Goal: Task Accomplishment & Management: Manage account settings

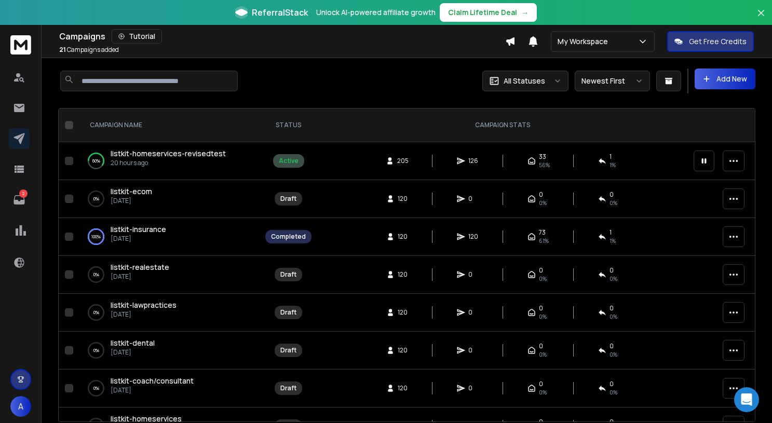
click at [181, 154] on span "listkit-homeservices-revisedtest" at bounding box center [168, 153] width 115 height 10
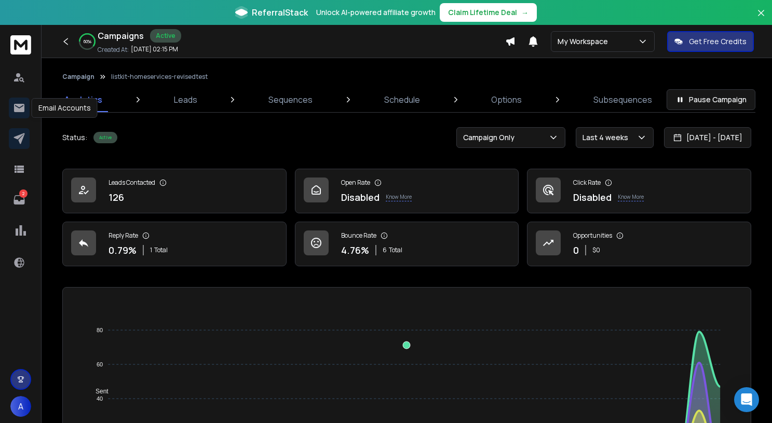
click at [18, 104] on icon at bounding box center [19, 108] width 10 height 8
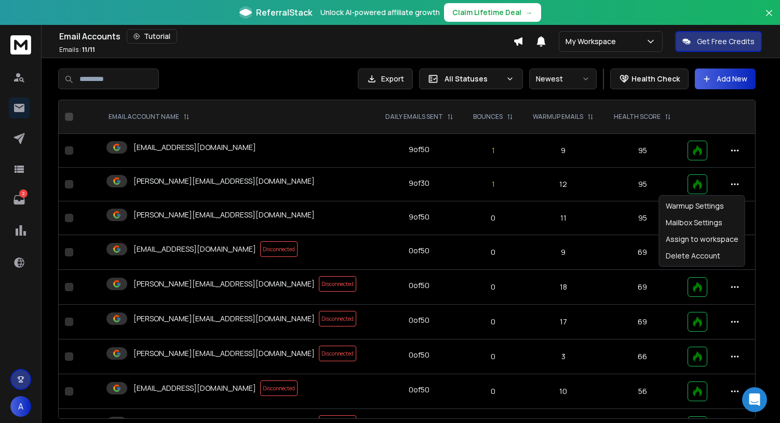
click at [730, 184] on icon at bounding box center [734, 184] width 9 height 9
click at [711, 226] on div "Mailbox Settings" at bounding box center [701, 222] width 81 height 17
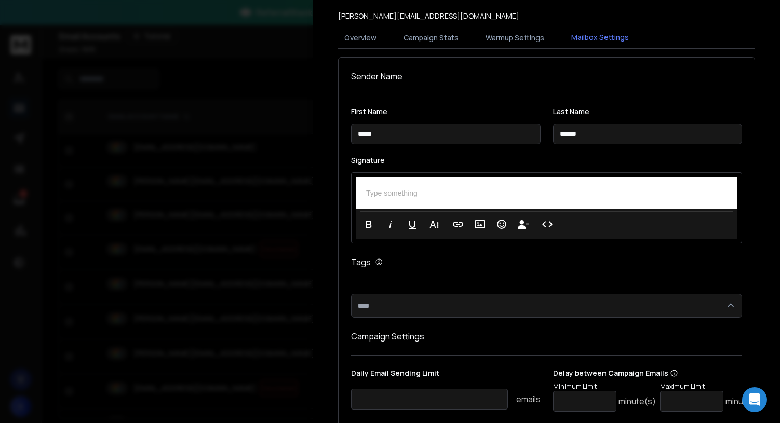
scroll to position [156, 0]
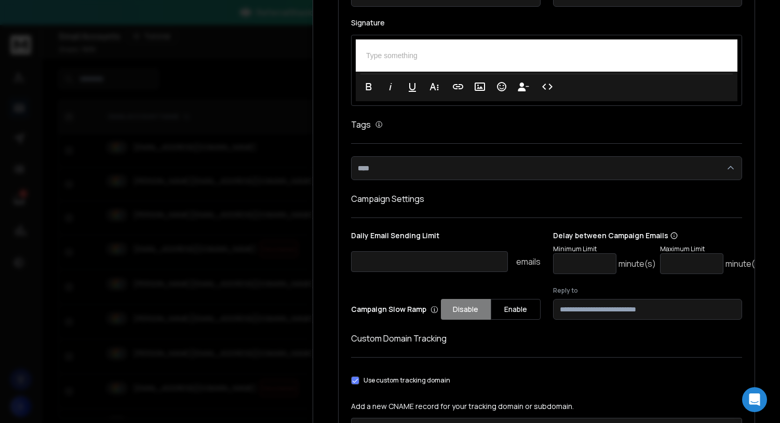
drag, startPoint x: 361, startPoint y: 263, endPoint x: 337, endPoint y: 261, distance: 24.5
click at [337, 262] on div "anton@skaleadvertising.com Overview Campaign Stats Warmup Settings Mailbox Sett…" at bounding box center [547, 239] width 442 height 765
type input "**"
click at [348, 280] on div "**********" at bounding box center [546, 263] width 417 height 686
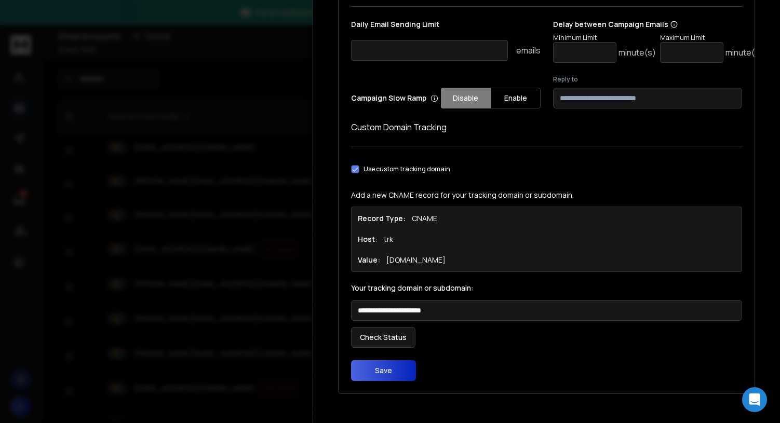
click at [384, 364] on button "Save" at bounding box center [383, 370] width 65 height 21
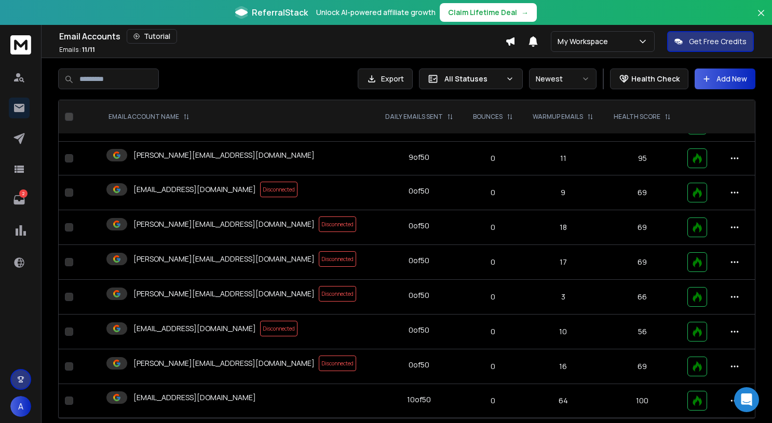
scroll to position [101, 0]
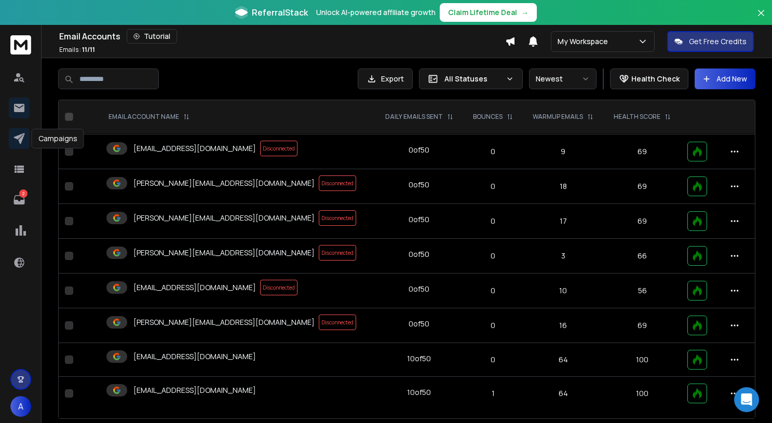
click at [17, 139] on icon at bounding box center [18, 138] width 11 height 11
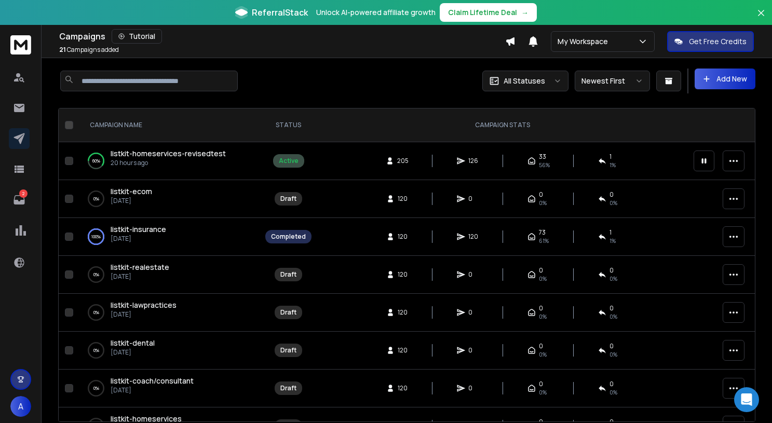
click at [627, 79] on button "Newest First" at bounding box center [612, 81] width 75 height 21
click at [542, 82] on p "All Statuses" at bounding box center [525, 81] width 42 height 10
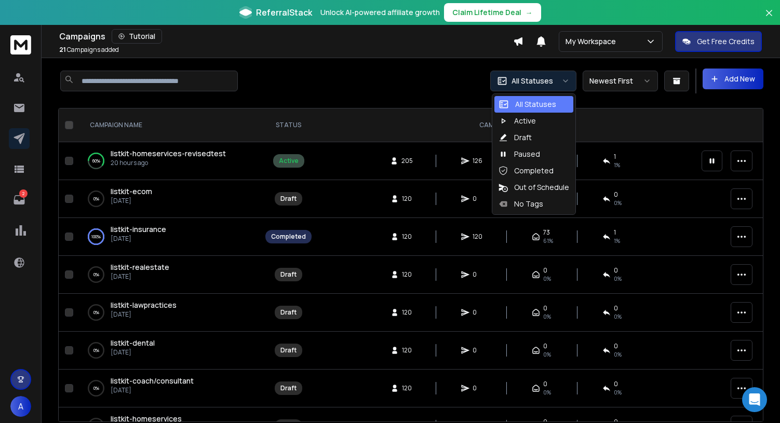
click at [542, 82] on p "All Statuses" at bounding box center [532, 81] width 42 height 10
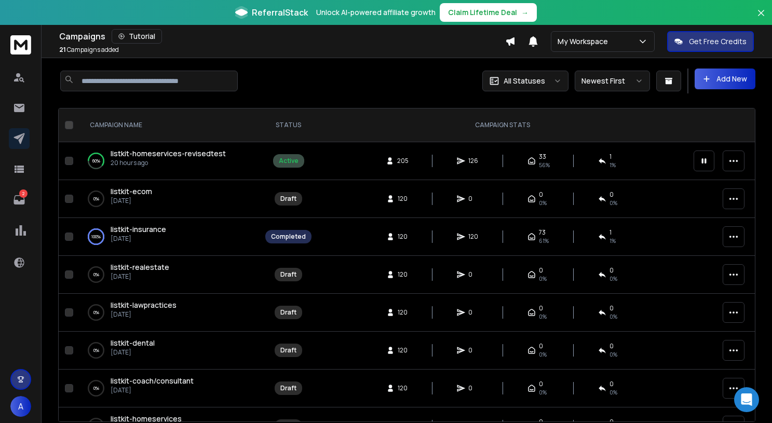
click at [386, 75] on div at bounding box center [232, 81] width 349 height 25
click at [22, 200] on icon at bounding box center [18, 199] width 11 height 9
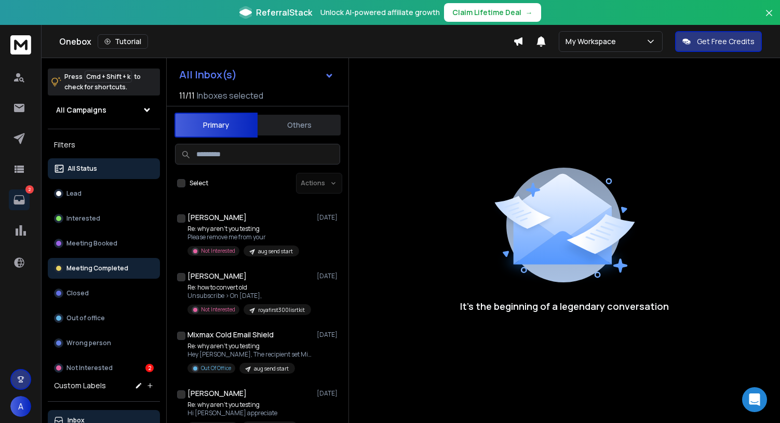
scroll to position [142, 0]
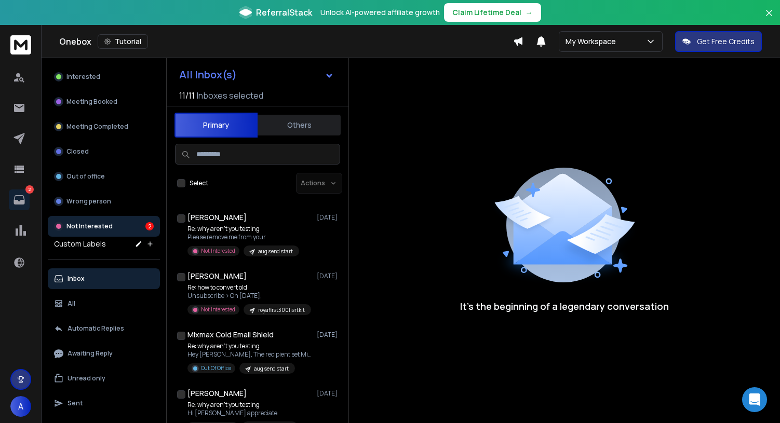
click at [94, 222] on p "Not Interested" at bounding box center [89, 226] width 46 height 8
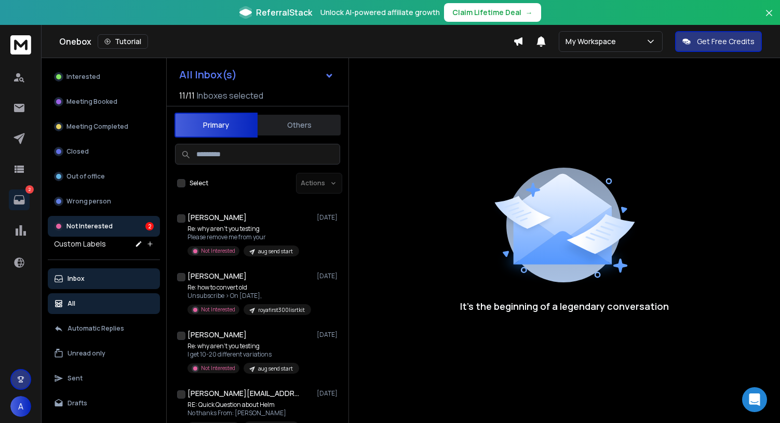
click at [90, 298] on button "All" at bounding box center [104, 303] width 112 height 21
click at [99, 277] on button "Inbox" at bounding box center [104, 278] width 112 height 21
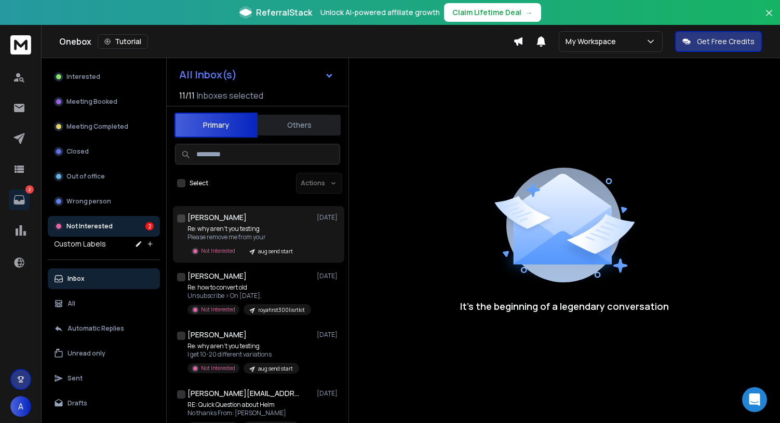
click at [205, 249] on p "Not Interested" at bounding box center [218, 251] width 34 height 8
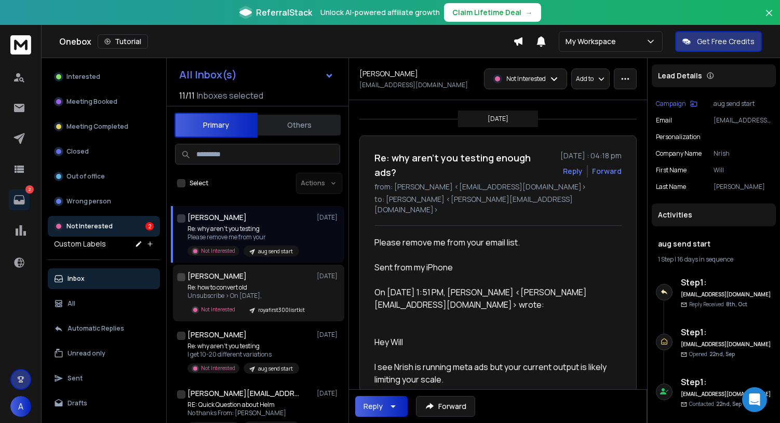
click at [225, 291] on p "Re: how to convert old" at bounding box center [249, 287] width 124 height 8
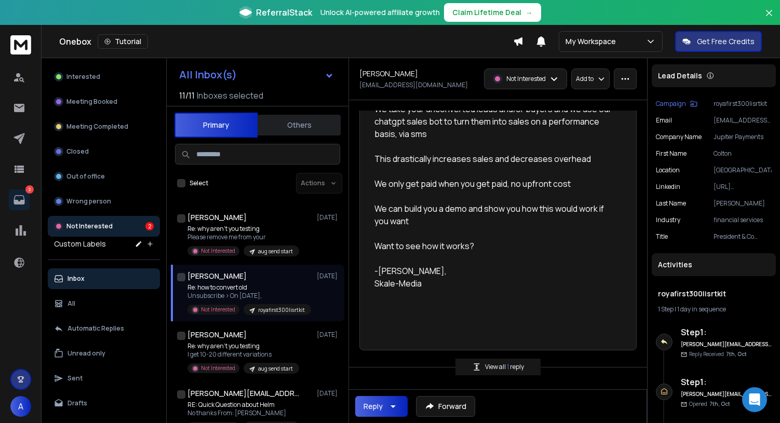
scroll to position [0, 0]
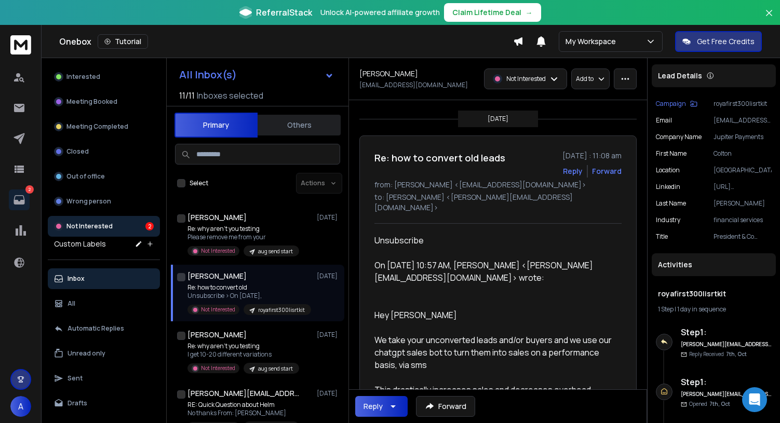
click at [519, 77] on p "Not Interested" at bounding box center [525, 79] width 39 height 8
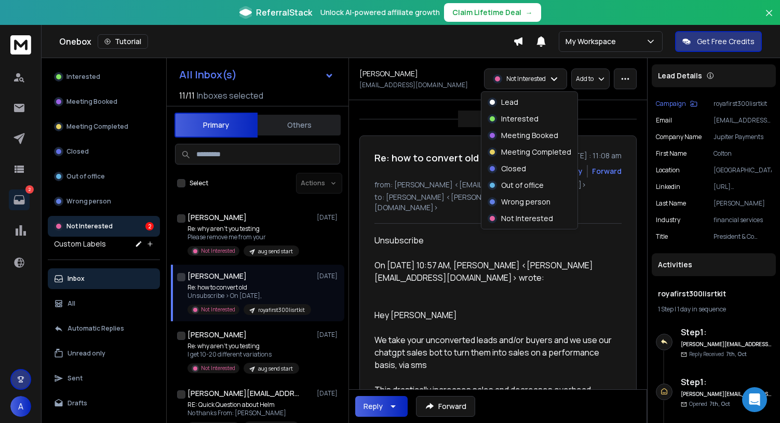
click at [519, 77] on p "Not Interested" at bounding box center [525, 79] width 39 height 8
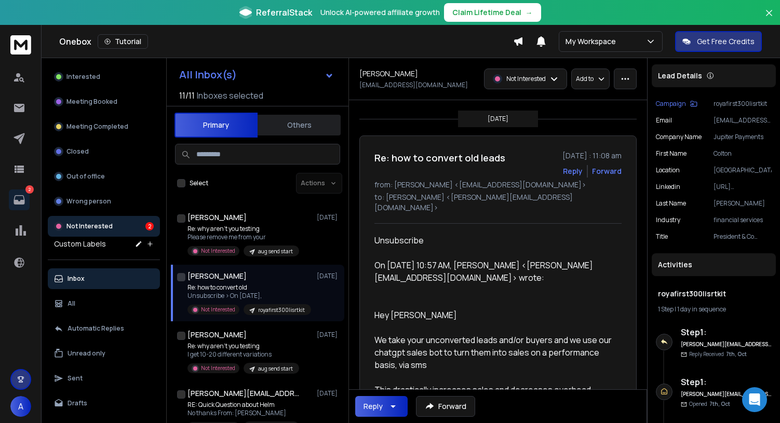
click at [244, 290] on p "Re: how to convert old" at bounding box center [249, 287] width 124 height 8
click at [102, 307] on button "All" at bounding box center [104, 303] width 112 height 21
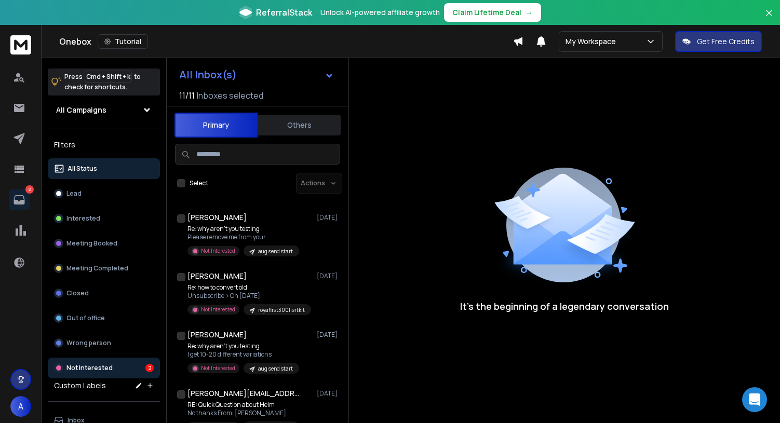
click at [104, 171] on button "All Status" at bounding box center [104, 168] width 112 height 21
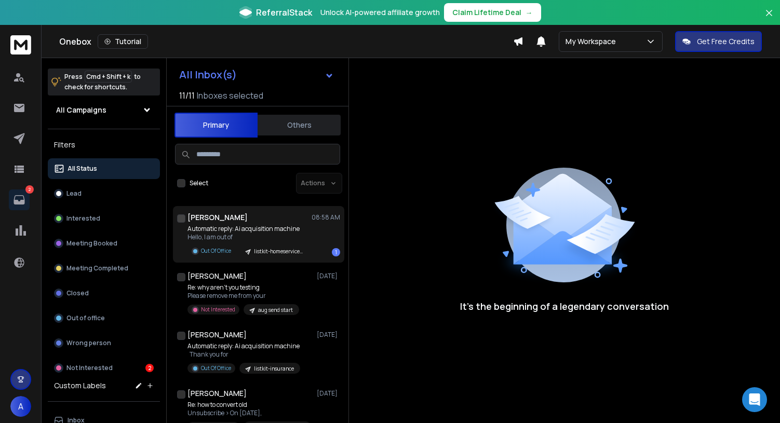
click at [273, 235] on p "Hello, I am out of" at bounding box center [248, 237] width 123 height 8
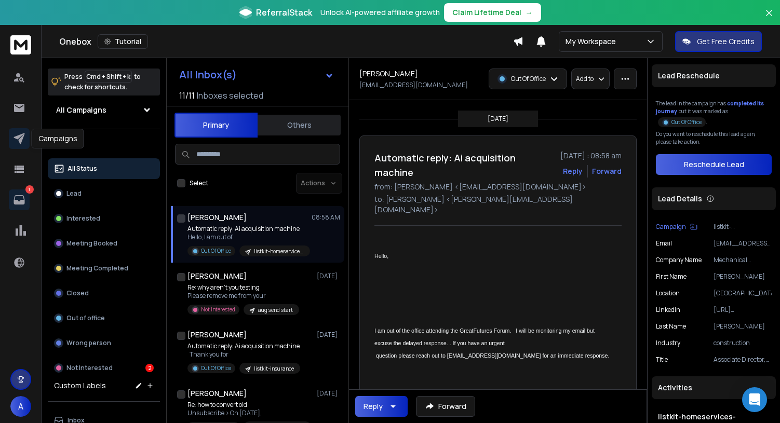
click at [20, 144] on icon at bounding box center [19, 138] width 12 height 12
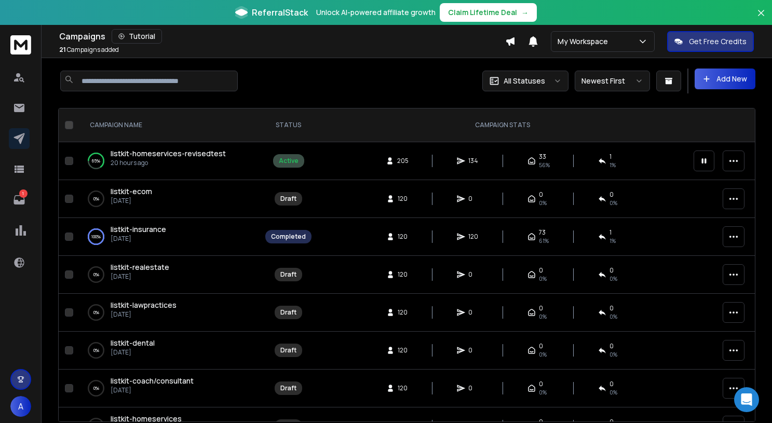
click at [180, 157] on span "listkit-homeservices-revisedtest" at bounding box center [168, 153] width 115 height 10
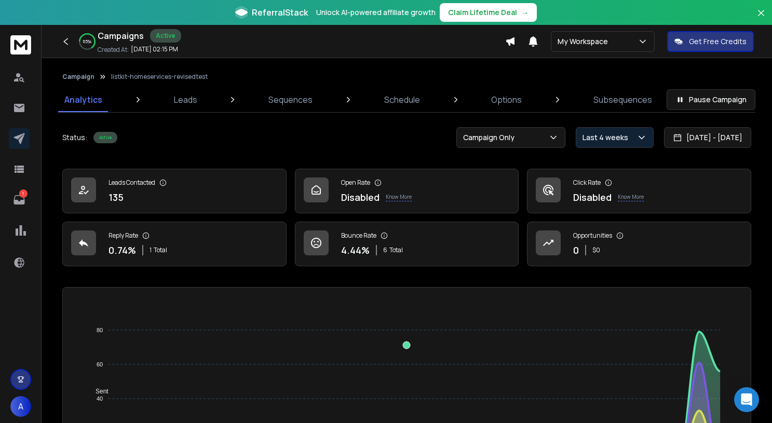
click at [584, 144] on button "Last 4 weeks" at bounding box center [615, 137] width 78 height 21
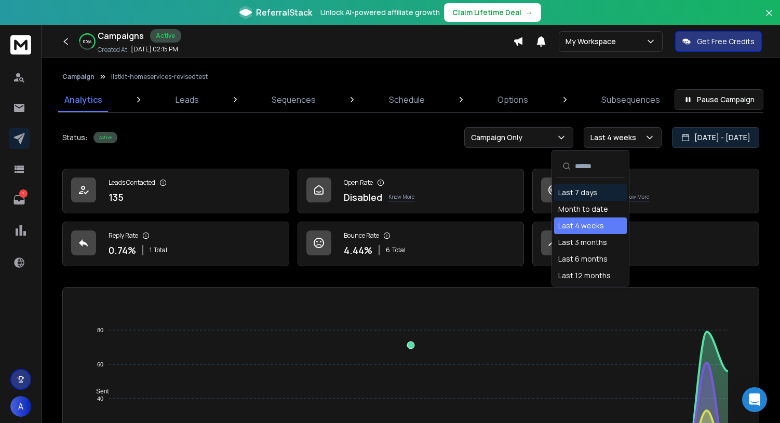
click at [691, 137] on button "10 Sep 2025 - 09 Oct 2025" at bounding box center [715, 137] width 87 height 21
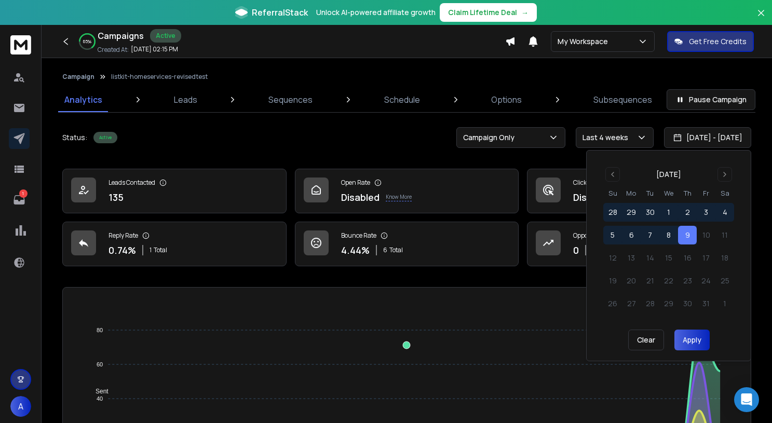
click at [686, 236] on button "9" at bounding box center [687, 235] width 19 height 19
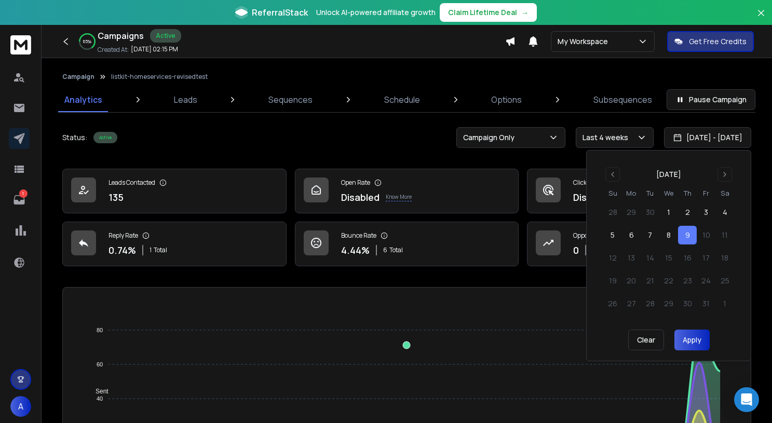
click at [686, 236] on button "9" at bounding box center [687, 235] width 19 height 19
click at [695, 345] on button "Apply" at bounding box center [691, 340] width 35 height 21
